Goal: Task Accomplishment & Management: Manage account settings

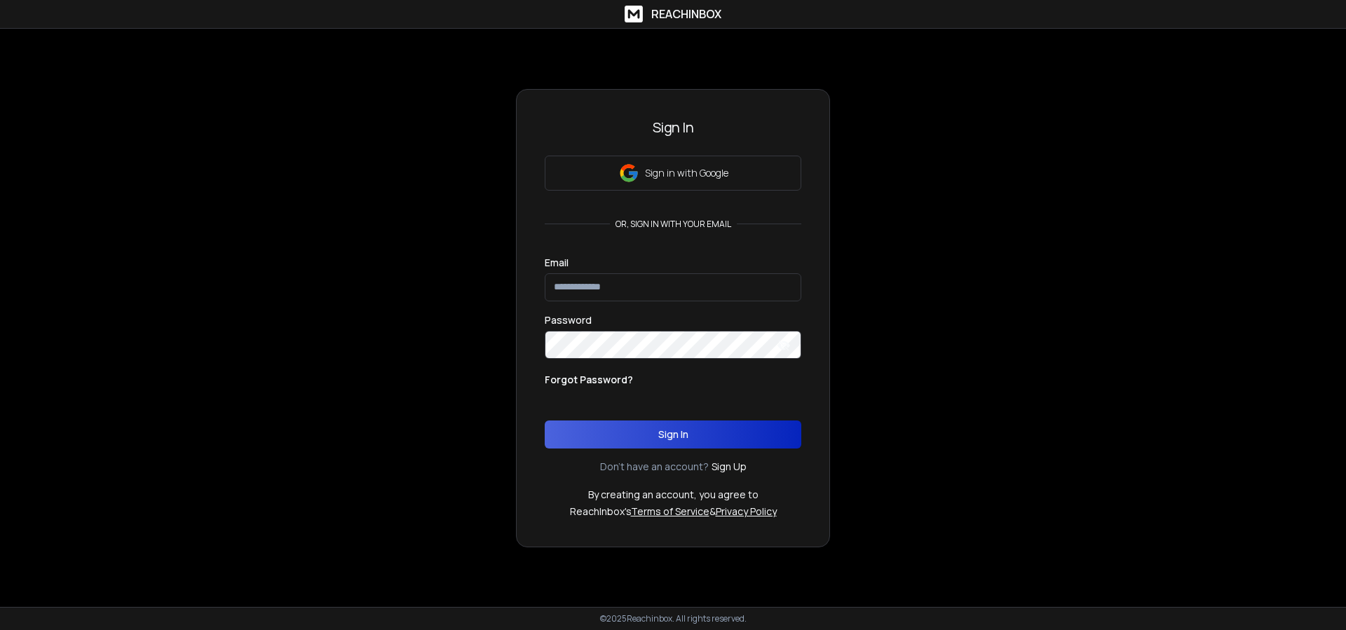
type input "**********"
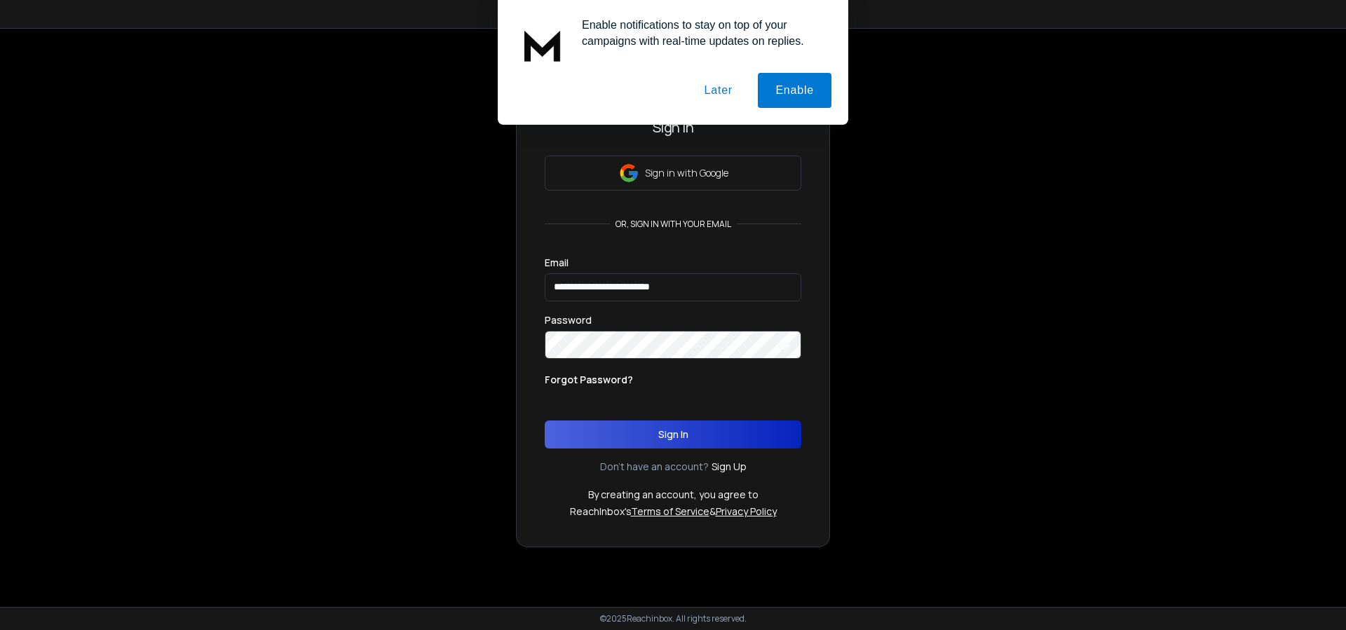
click at [677, 432] on button "Sign In" at bounding box center [673, 435] width 257 height 28
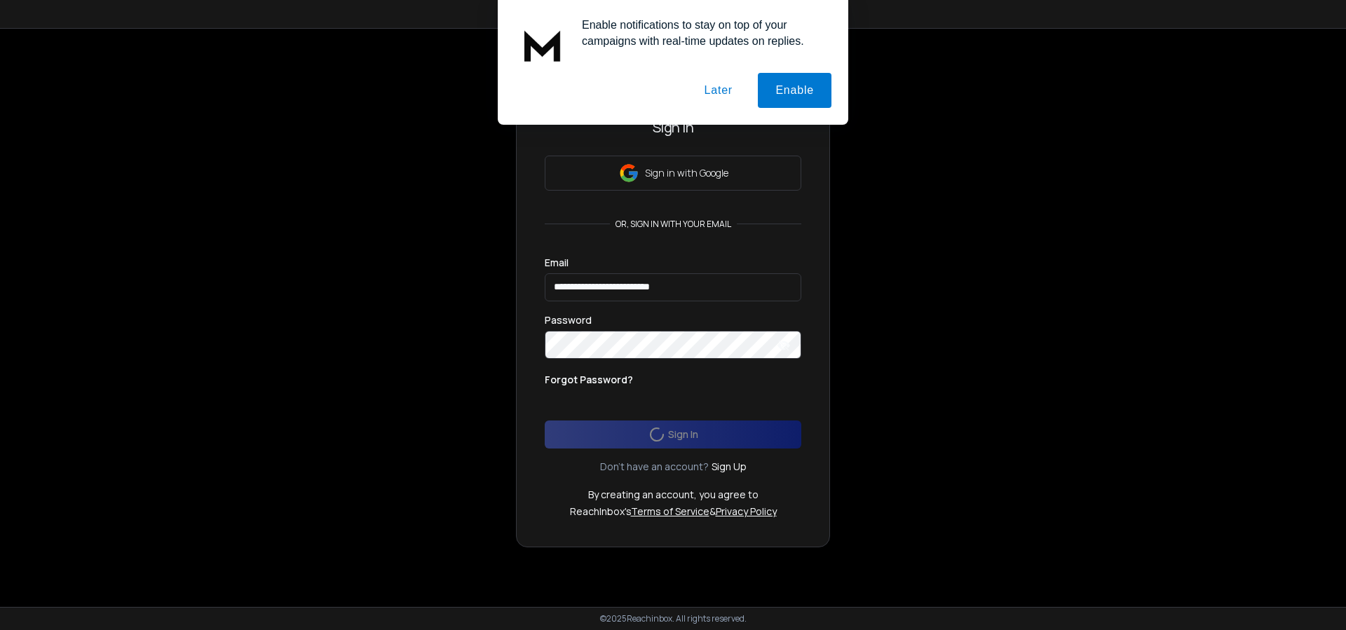
click at [724, 90] on button "Later" at bounding box center [717, 90] width 63 height 35
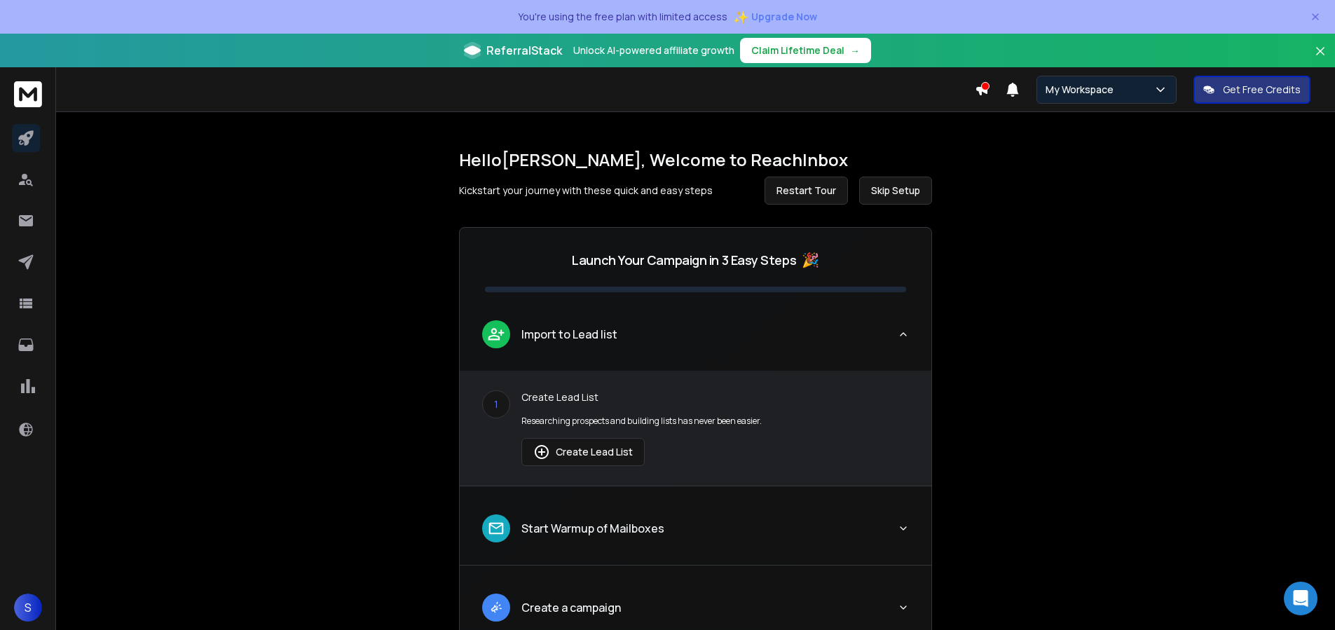
click at [1110, 86] on p "My Workspace" at bounding box center [1083, 90] width 74 height 14
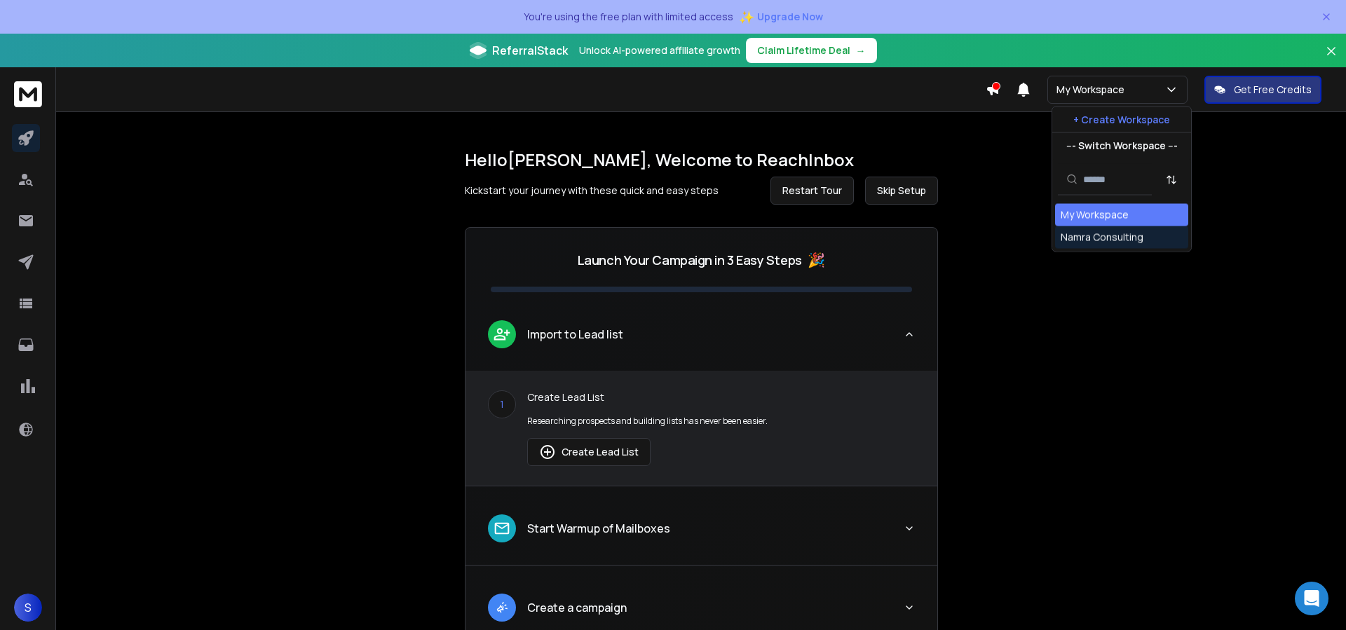
click at [1109, 238] on div "Namra Consulting" at bounding box center [1101, 238] width 83 height 14
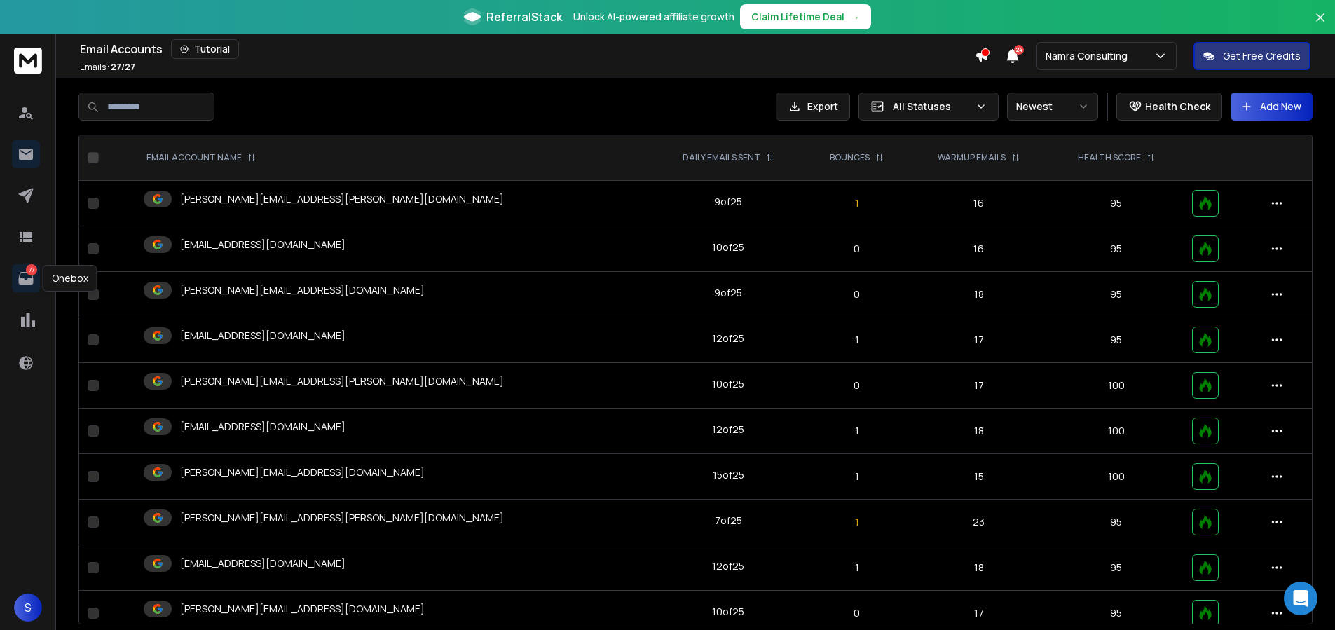
click at [20, 271] on icon at bounding box center [26, 278] width 17 height 17
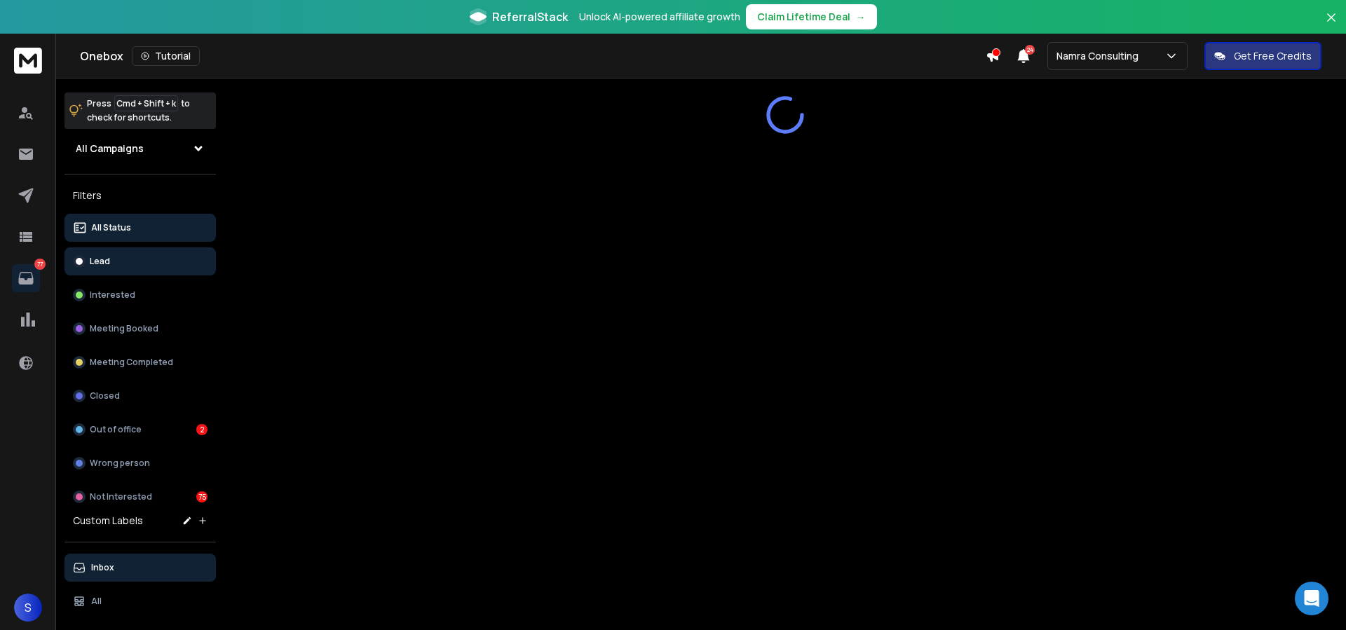
click at [153, 267] on button "Lead" at bounding box center [139, 261] width 151 height 28
click at [153, 291] on button "Interested" at bounding box center [139, 295] width 151 height 28
click at [122, 264] on button "Lead" at bounding box center [139, 261] width 151 height 28
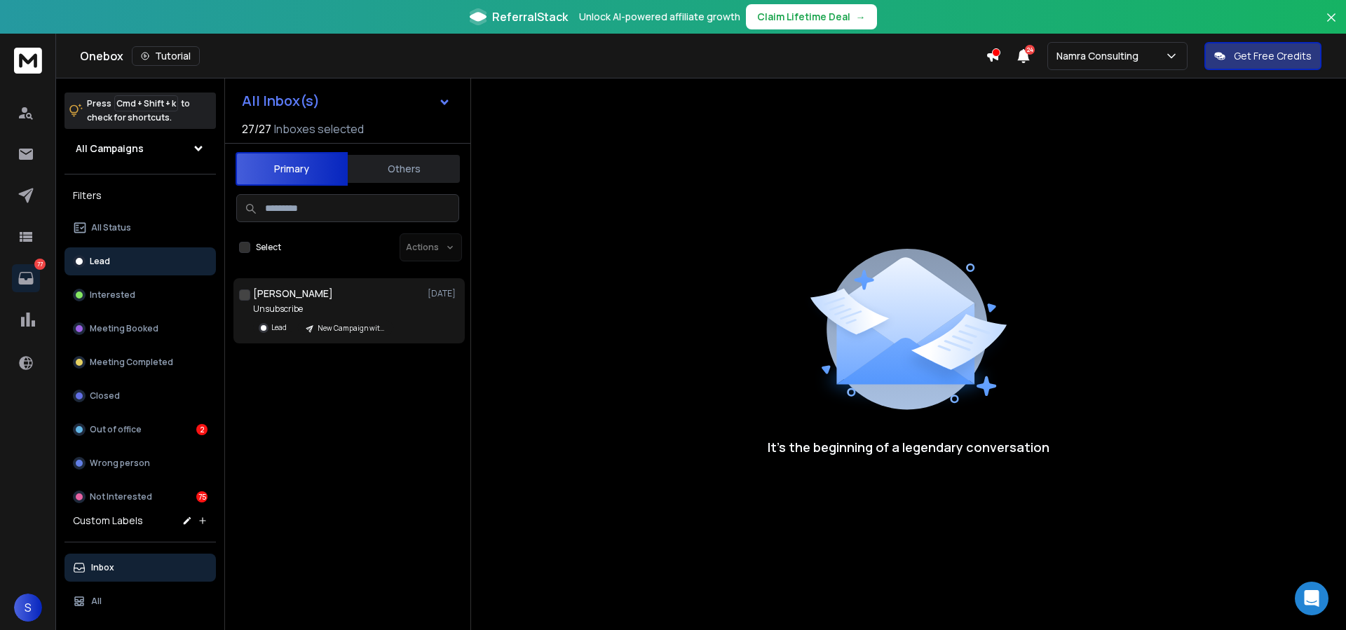
click at [281, 294] on div "[PERSON_NAME] [DATE]" at bounding box center [356, 294] width 206 height 14
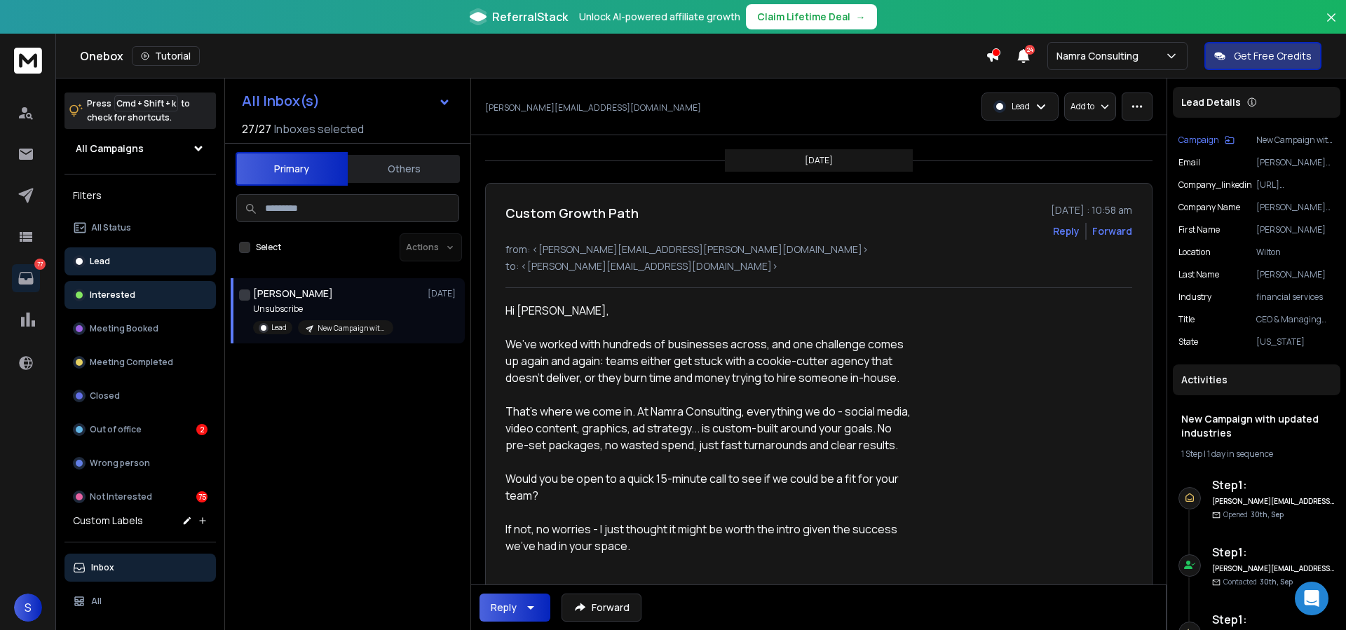
click at [137, 301] on button "Interested" at bounding box center [139, 295] width 151 height 28
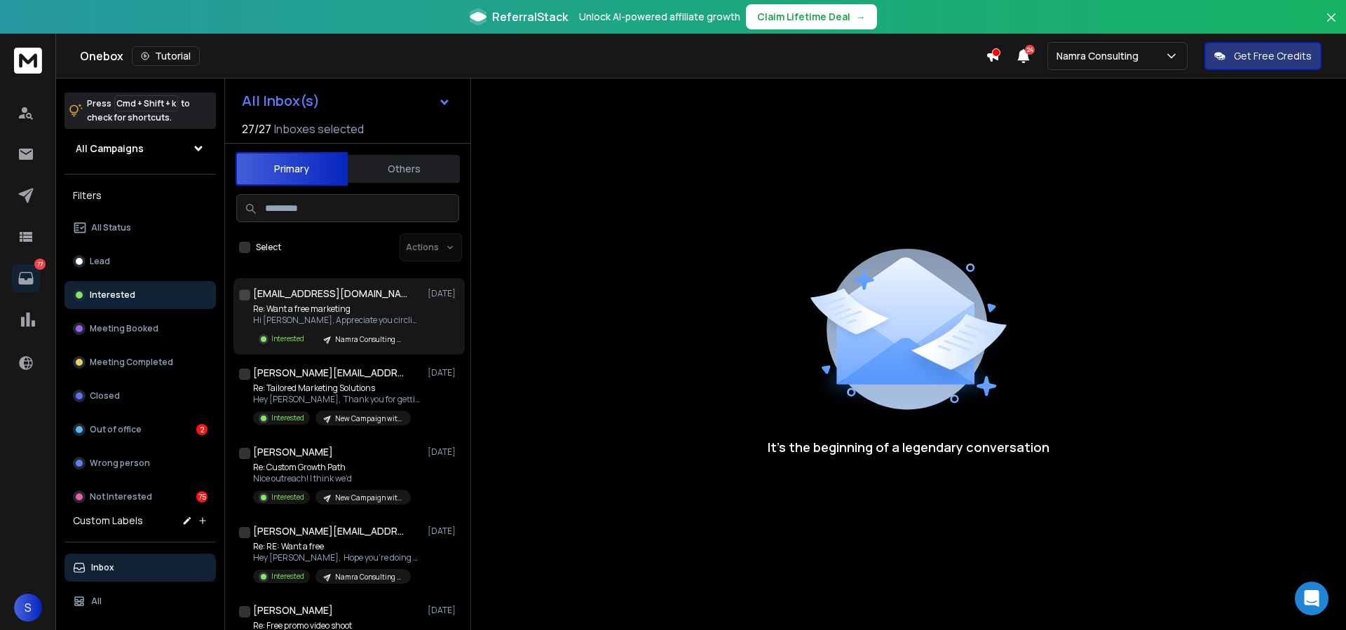
click at [381, 306] on p "Re: Want a free marketing" at bounding box center [337, 308] width 168 height 11
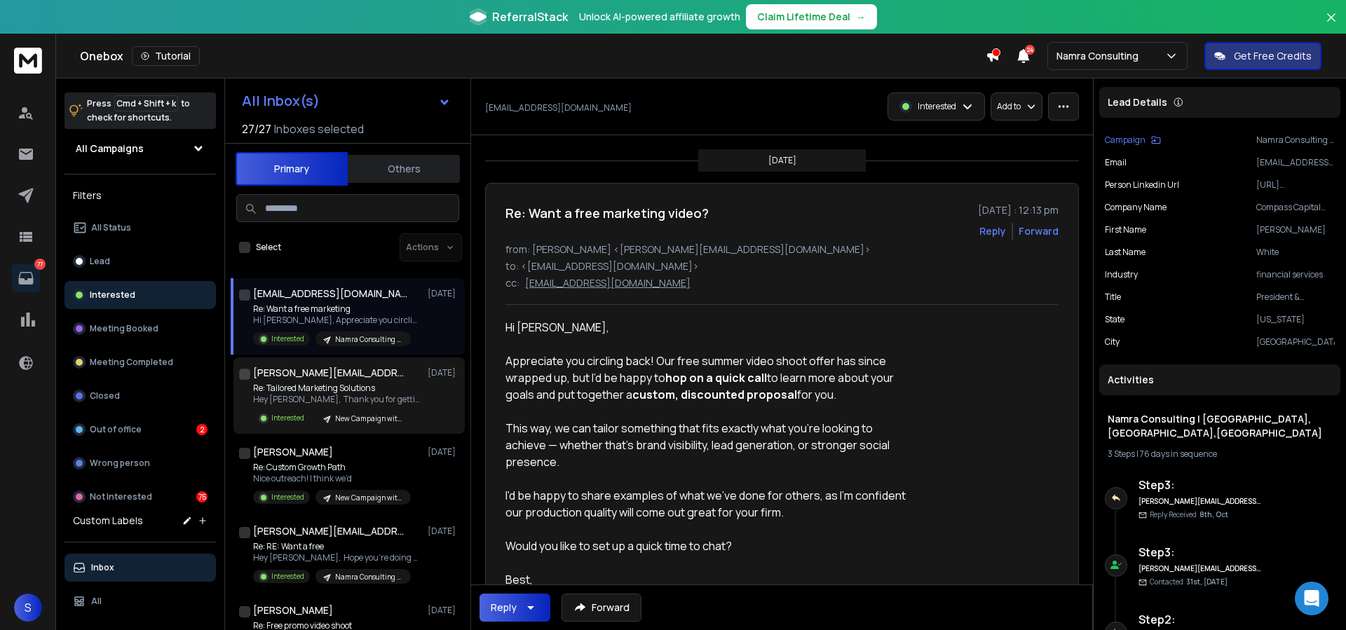
click at [353, 388] on p "Re: Tailored Marketing Solutions" at bounding box center [337, 388] width 168 height 11
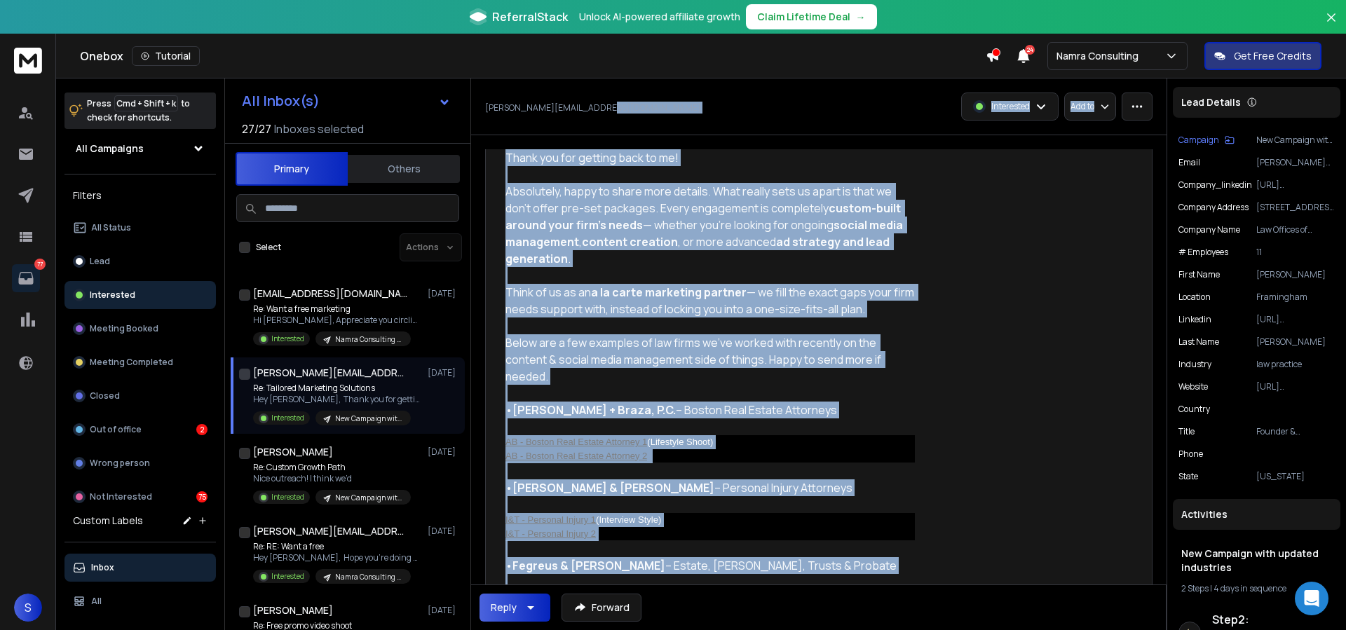
scroll to position [51, 0]
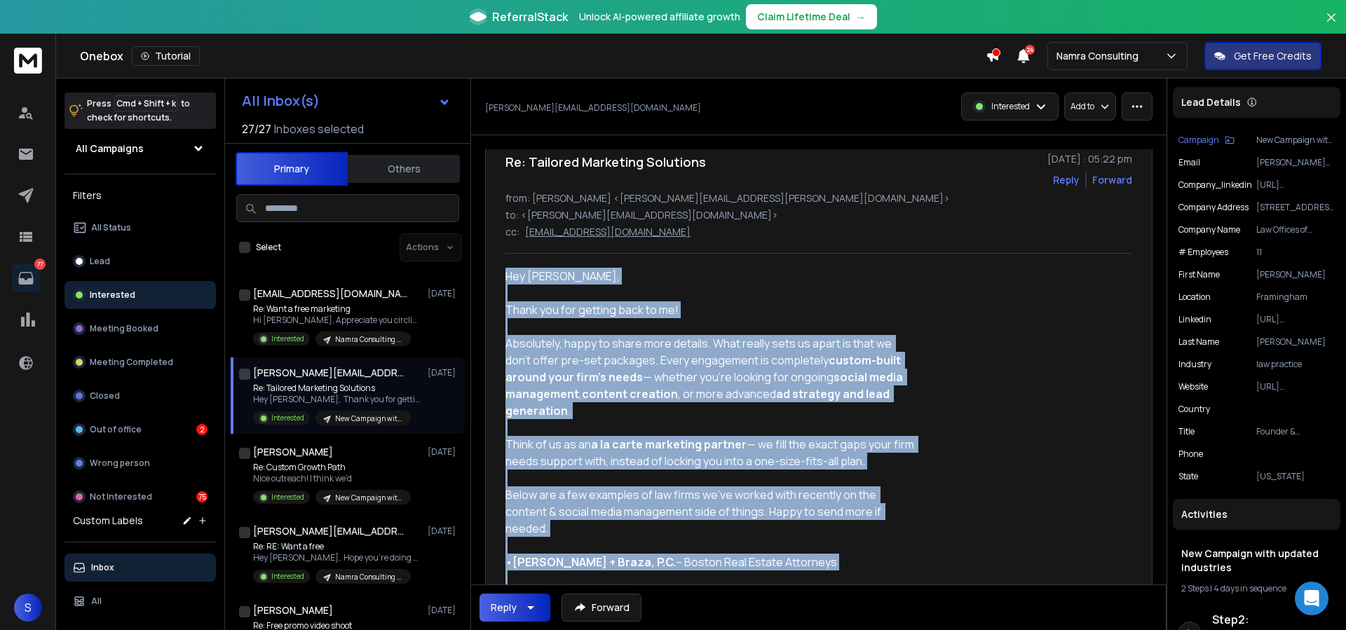
drag, startPoint x: 557, startPoint y: 517, endPoint x: 505, endPoint y: 277, distance: 245.9
copy div "Lor Ipsumdol, Sitam con adi elitsed doei te in! Utlaboreet, dolor ma aliqu enim…"
